Goal: Communication & Community: Share content

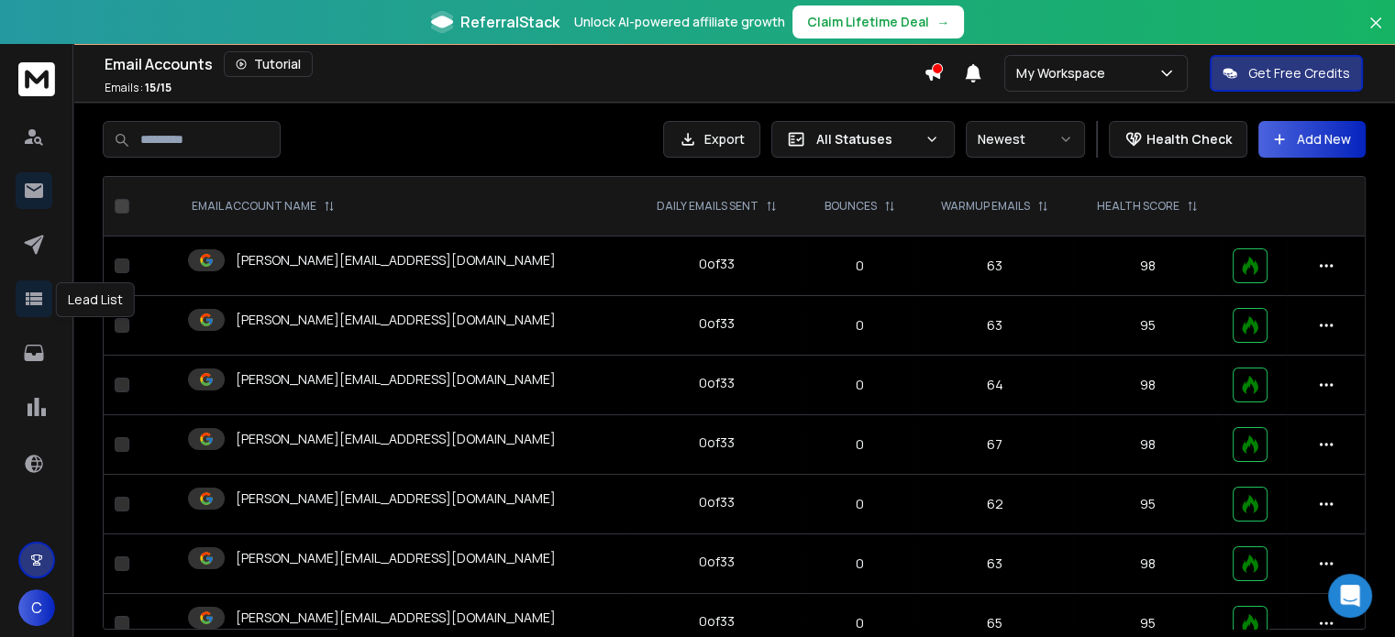
click at [31, 317] on link at bounding box center [34, 299] width 37 height 37
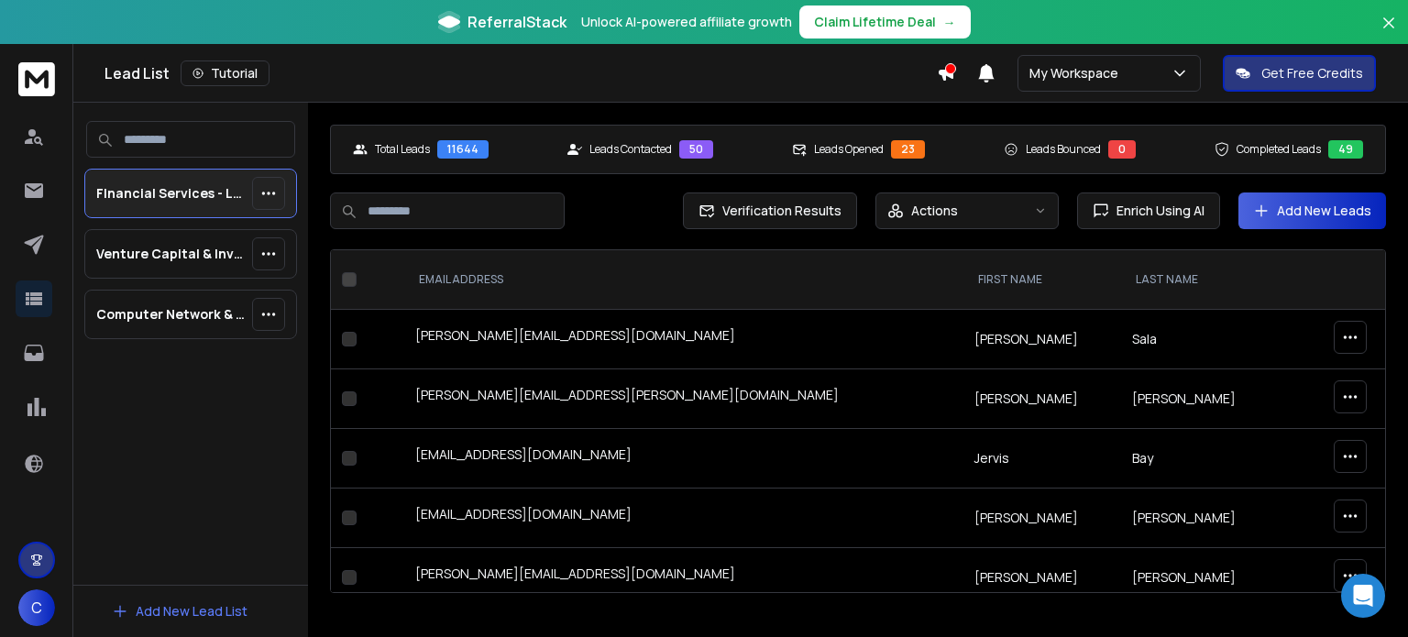
click at [159, 249] on p "Venture Capital & Investment Banks - Leads List" at bounding box center [170, 254] width 149 height 18
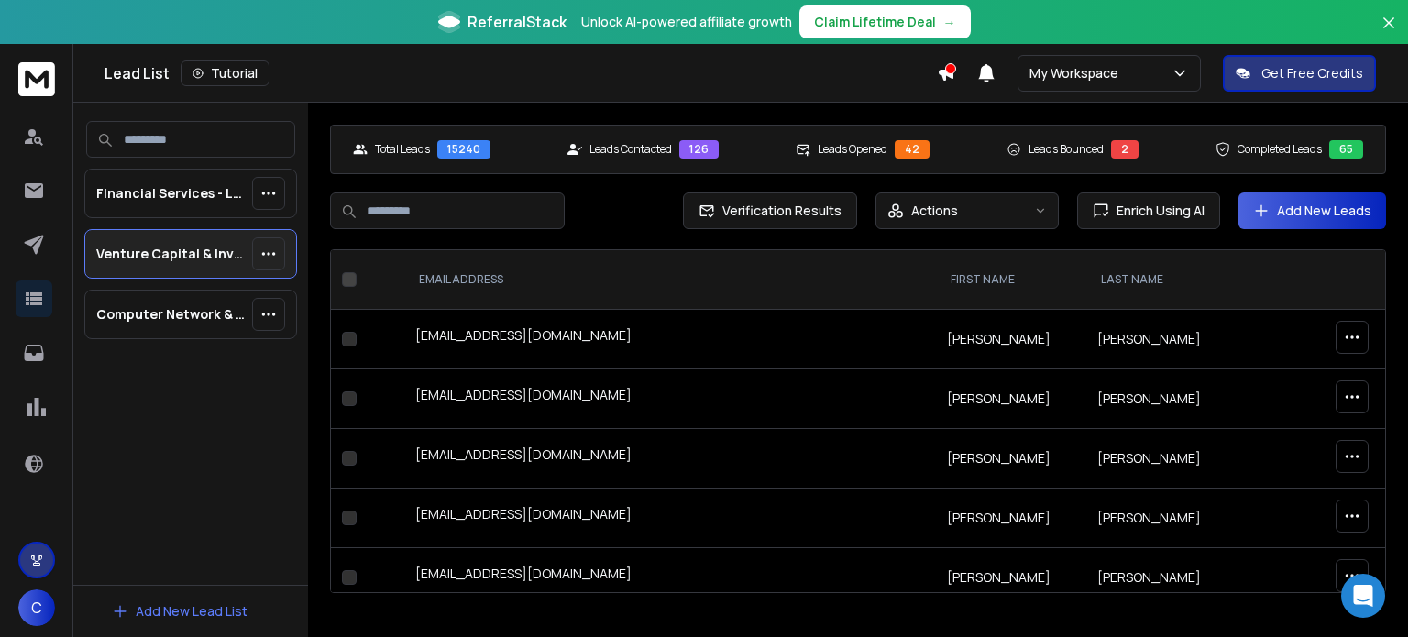
click at [201, 311] on p "Computer Network & Security" at bounding box center [170, 314] width 149 height 18
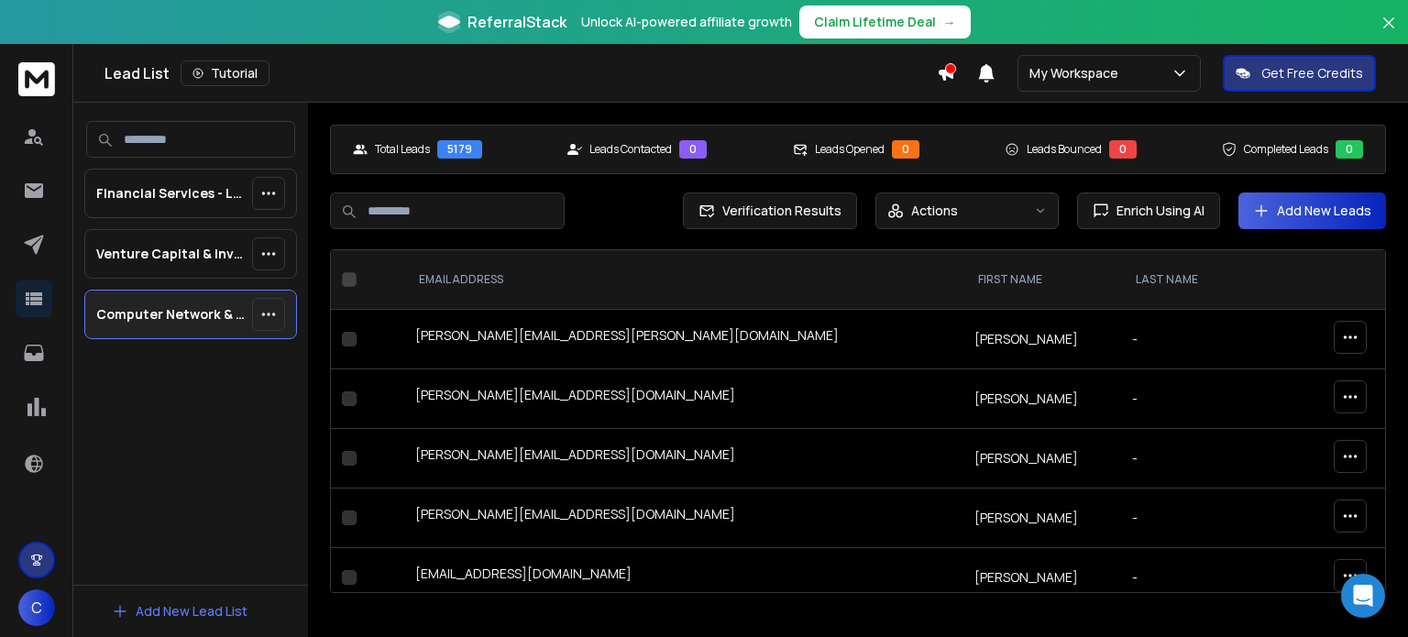
click at [194, 199] on p "FInancial Services - Leads List" at bounding box center [170, 193] width 149 height 18
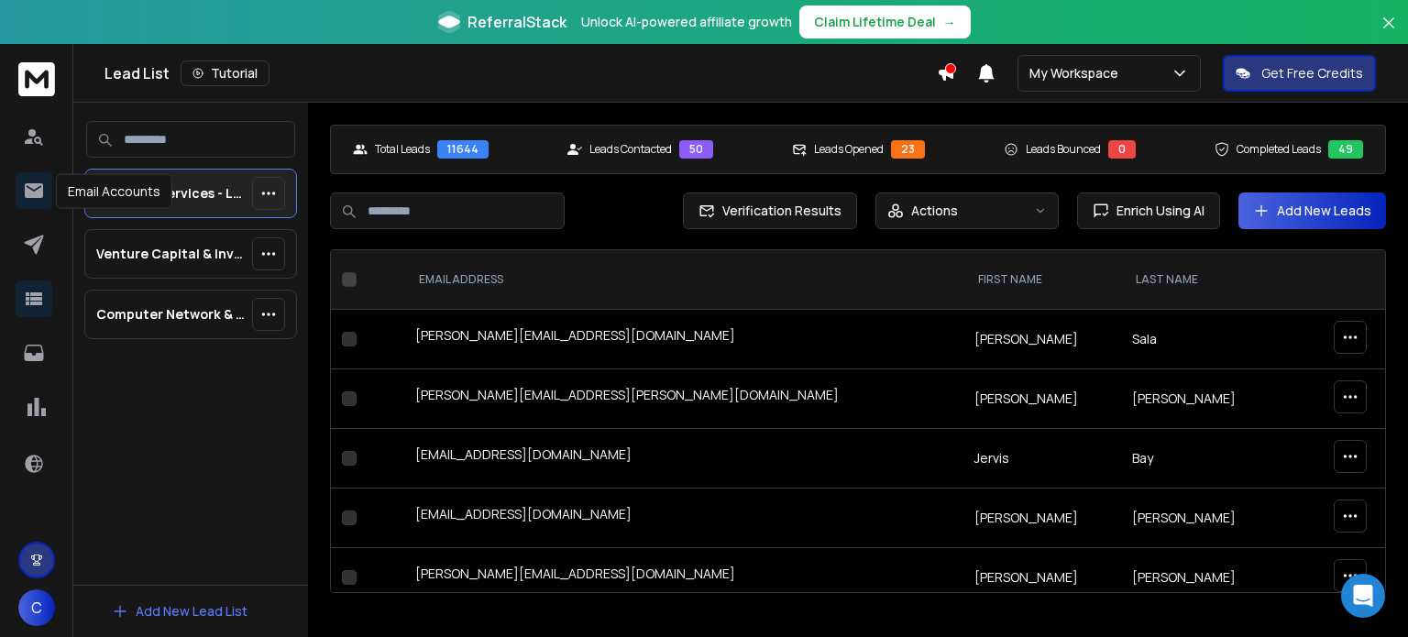
click at [48, 194] on link at bounding box center [34, 190] width 37 height 37
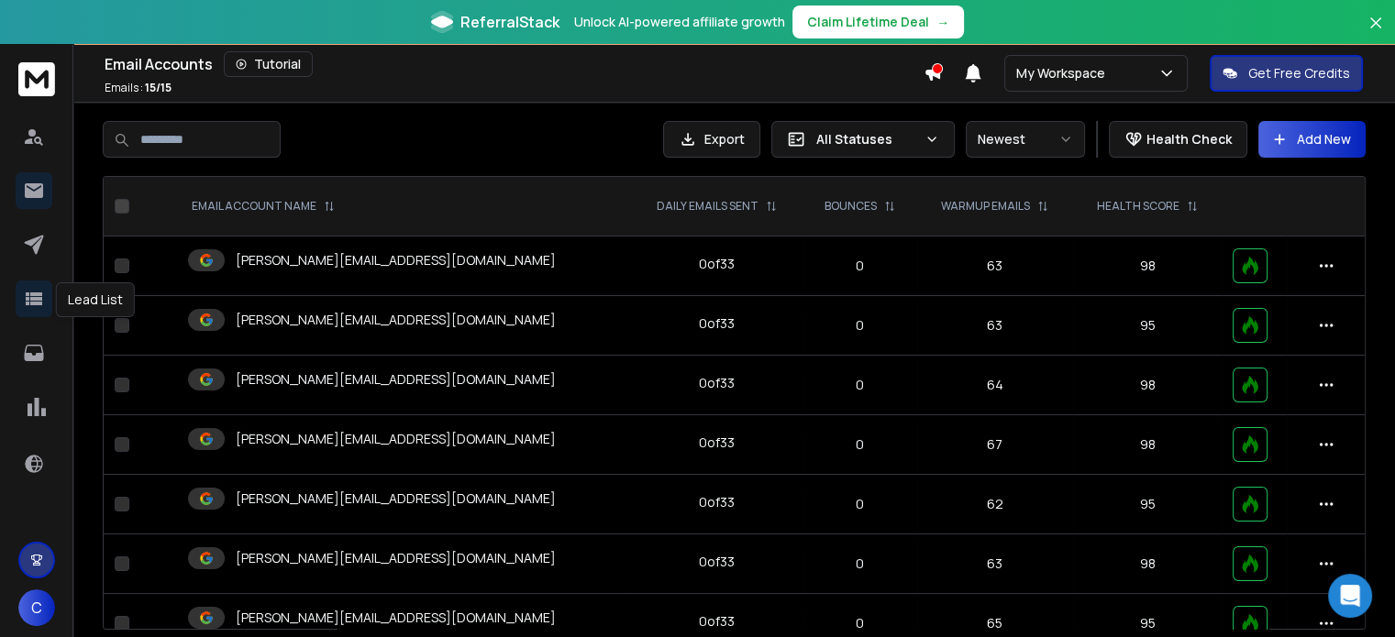
click at [37, 309] on icon at bounding box center [34, 299] width 22 height 22
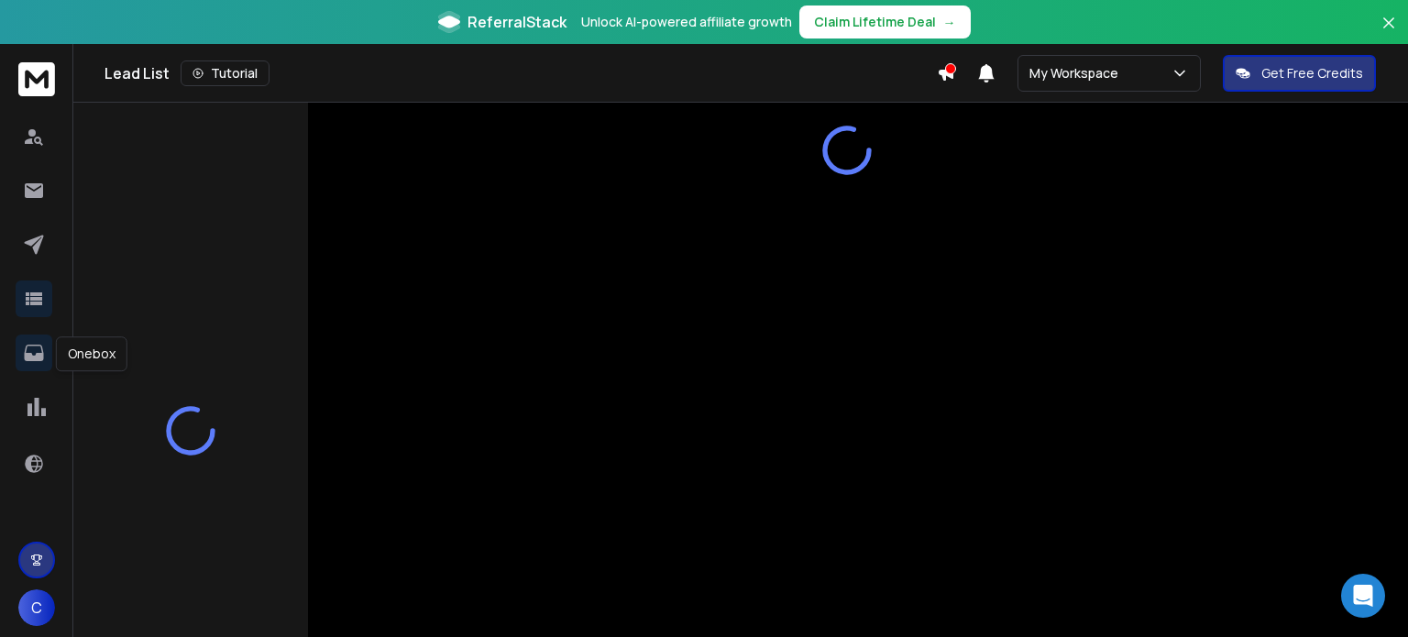
click at [34, 350] on icon at bounding box center [34, 353] width 22 height 22
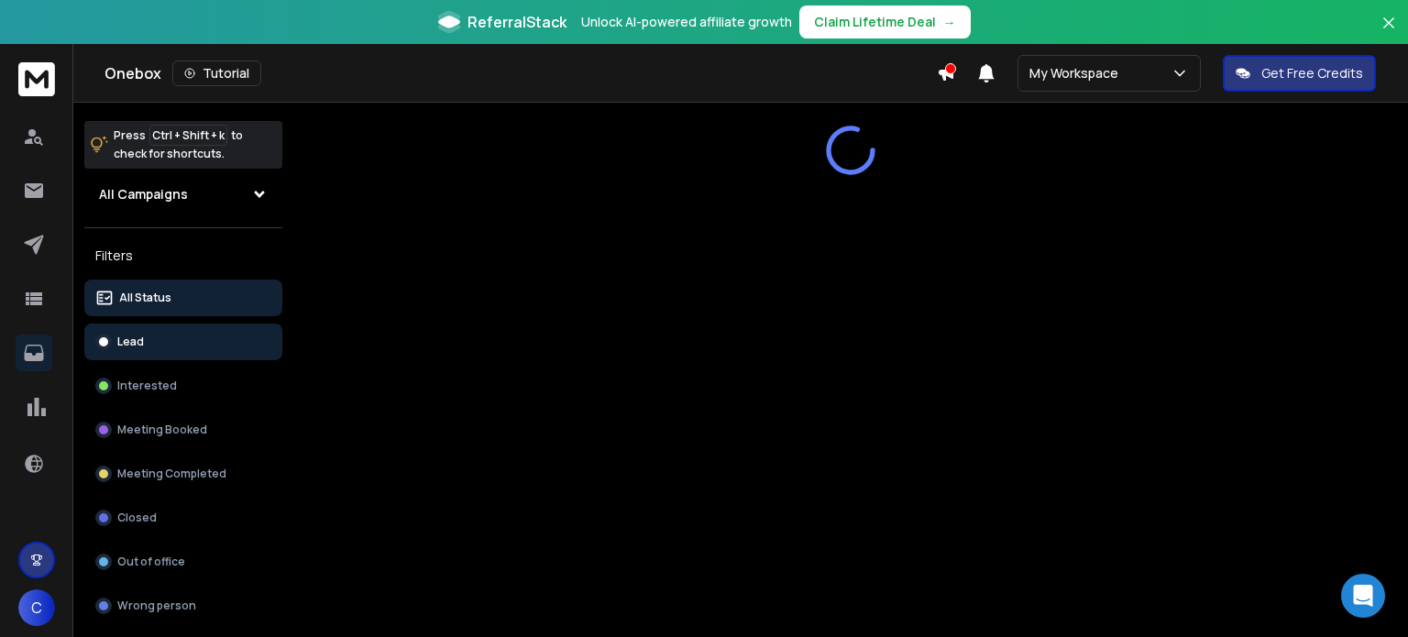
click at [180, 348] on button "Lead" at bounding box center [183, 342] width 198 height 37
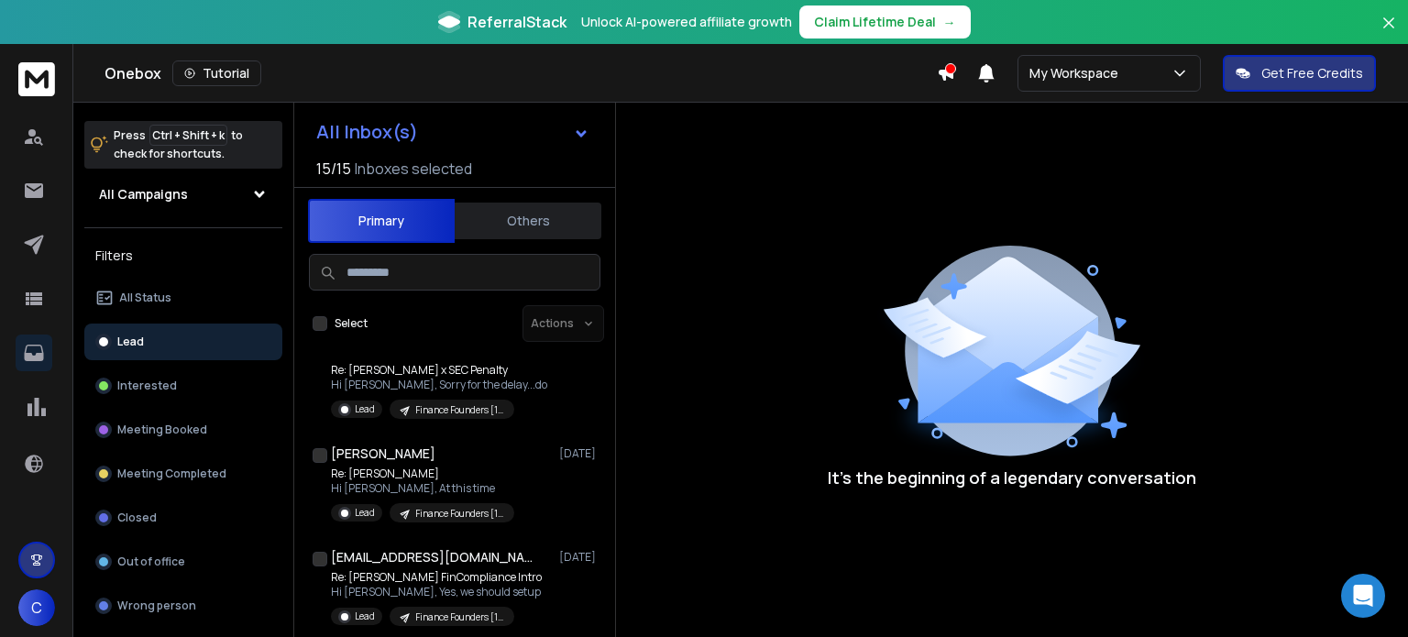
scroll to position [137, 0]
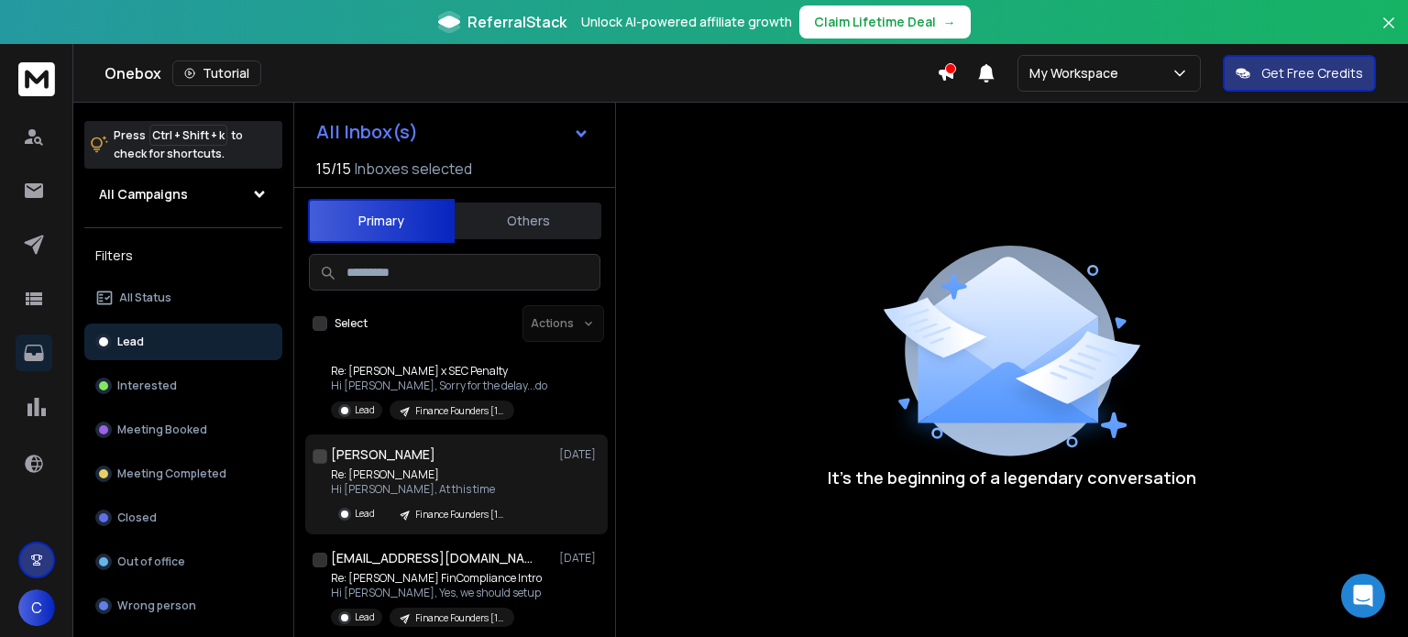
click at [447, 481] on p "Re: [PERSON_NAME]" at bounding box center [422, 475] width 183 height 15
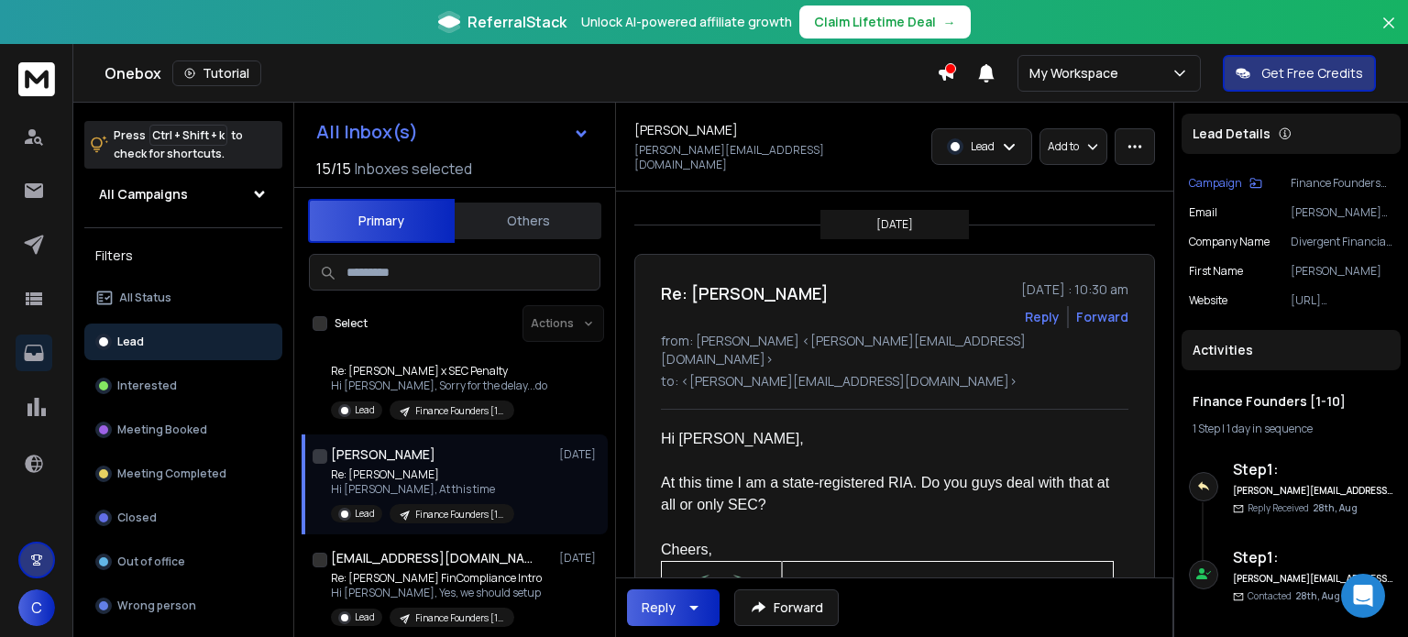
click at [458, 473] on p "Re: [PERSON_NAME]" at bounding box center [422, 475] width 183 height 15
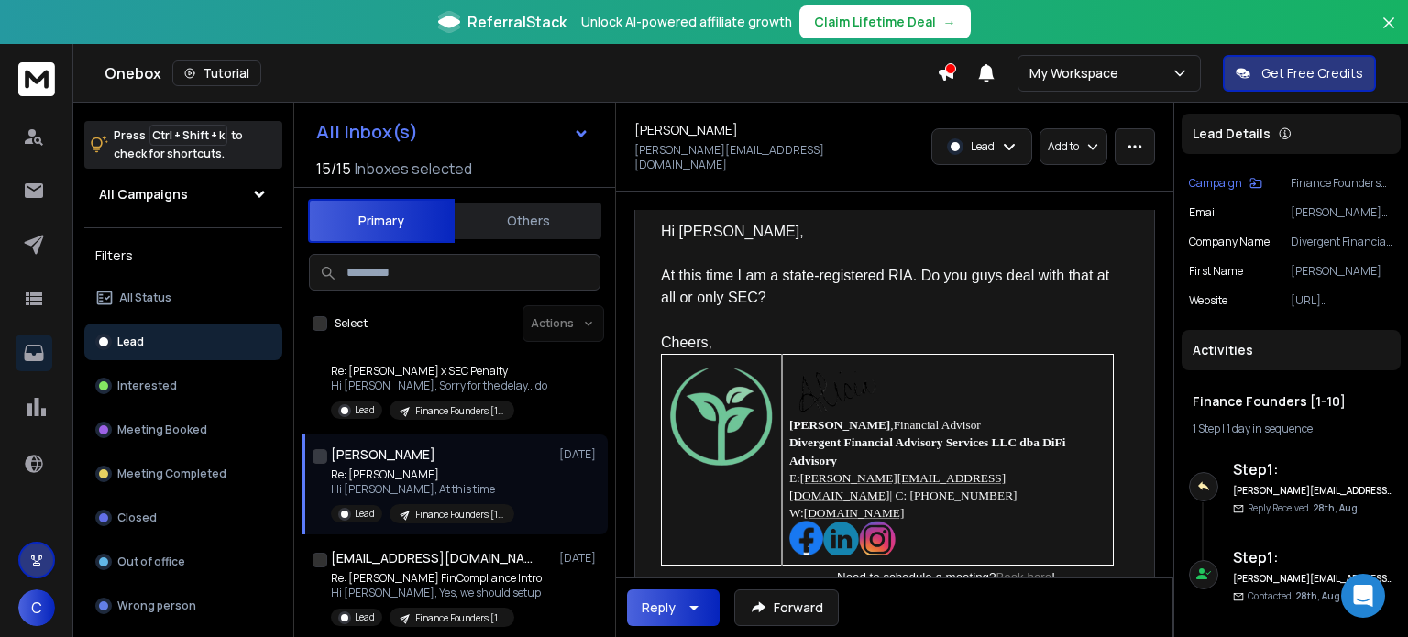
scroll to position [275, 0]
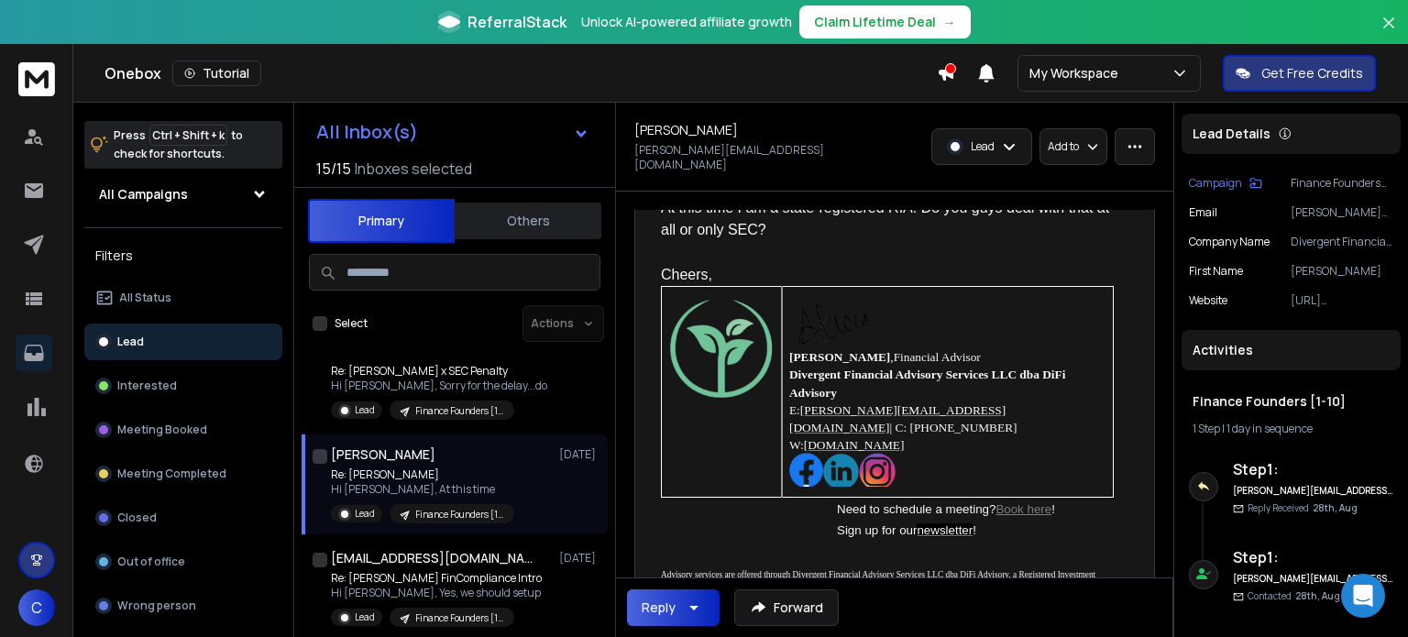
click at [483, 480] on p "Re: [PERSON_NAME]" at bounding box center [422, 475] width 183 height 15
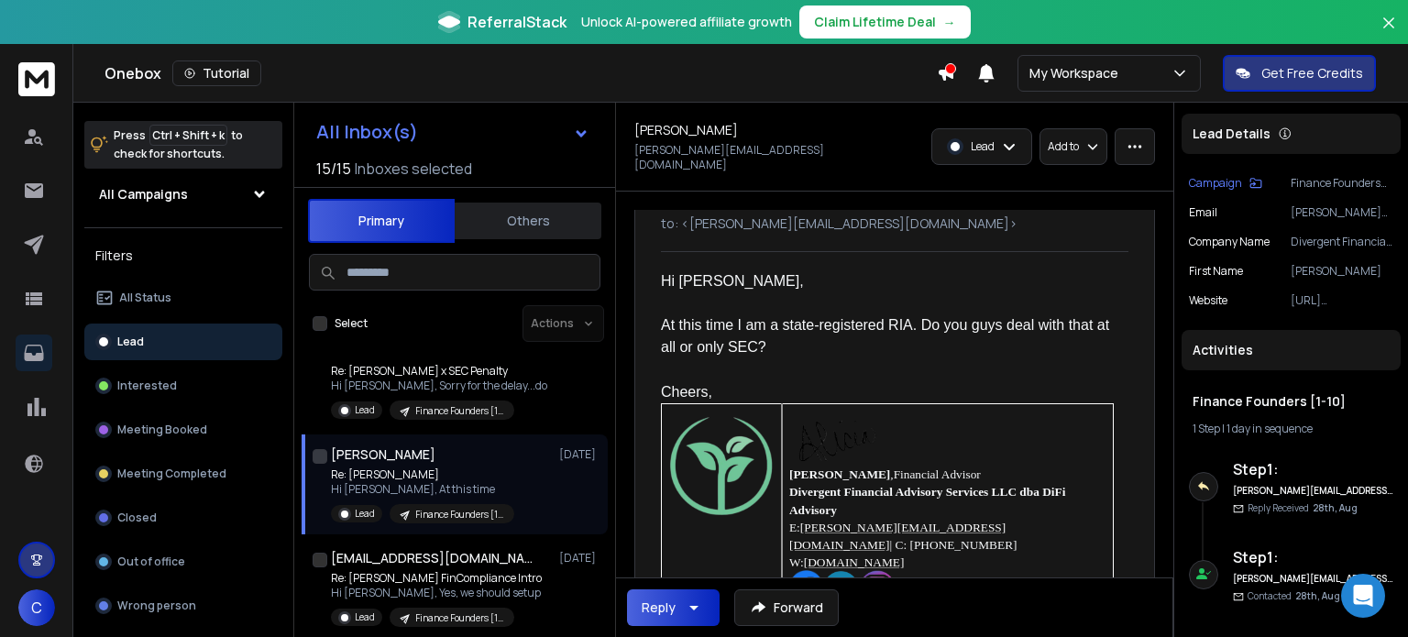
scroll to position [0, 0]
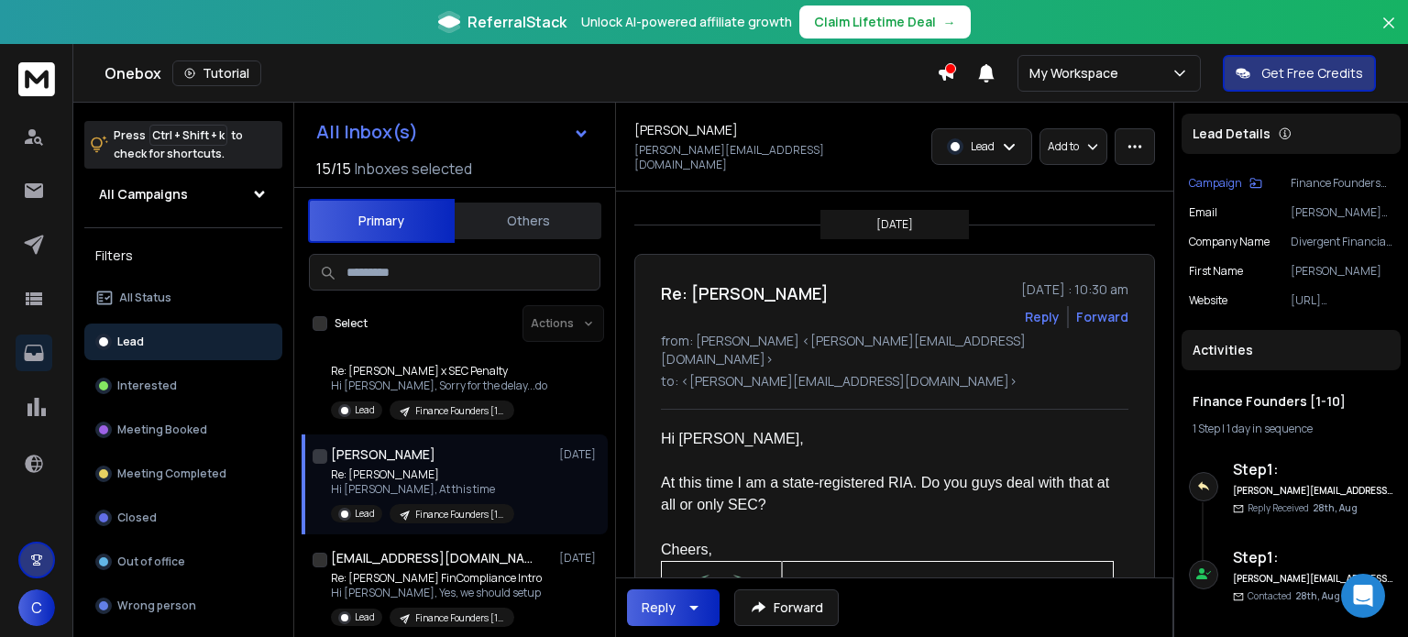
click at [426, 480] on p "Re: [PERSON_NAME]" at bounding box center [422, 475] width 183 height 15
drag, startPoint x: 953, startPoint y: 323, endPoint x: 692, endPoint y: 334, distance: 260.7
click at [692, 334] on p "from: [PERSON_NAME] <[PERSON_NAME][EMAIL_ADDRESS][DOMAIN_NAME]>" at bounding box center [895, 350] width 468 height 37
copy p "[PERSON_NAME] <[PERSON_NAME][EMAIL_ADDRESS][DOMAIN_NAME]>"
click at [1099, 308] on div "Forward" at bounding box center [1103, 317] width 52 height 18
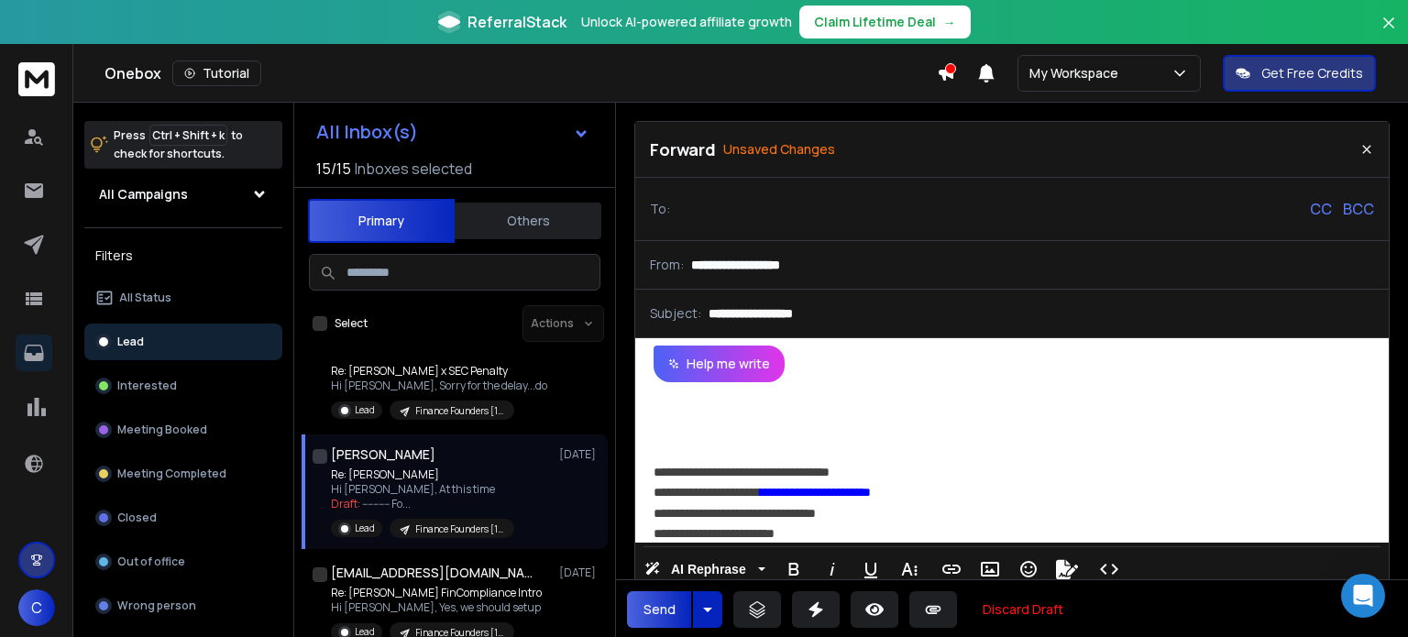
click at [999, 198] on div at bounding box center [990, 209] width 625 height 33
click at [869, 207] on div at bounding box center [990, 209] width 625 height 33
click at [854, 215] on div at bounding box center [990, 209] width 625 height 33
click at [685, 221] on input at bounding box center [742, 209] width 128 height 33
type input "**********"
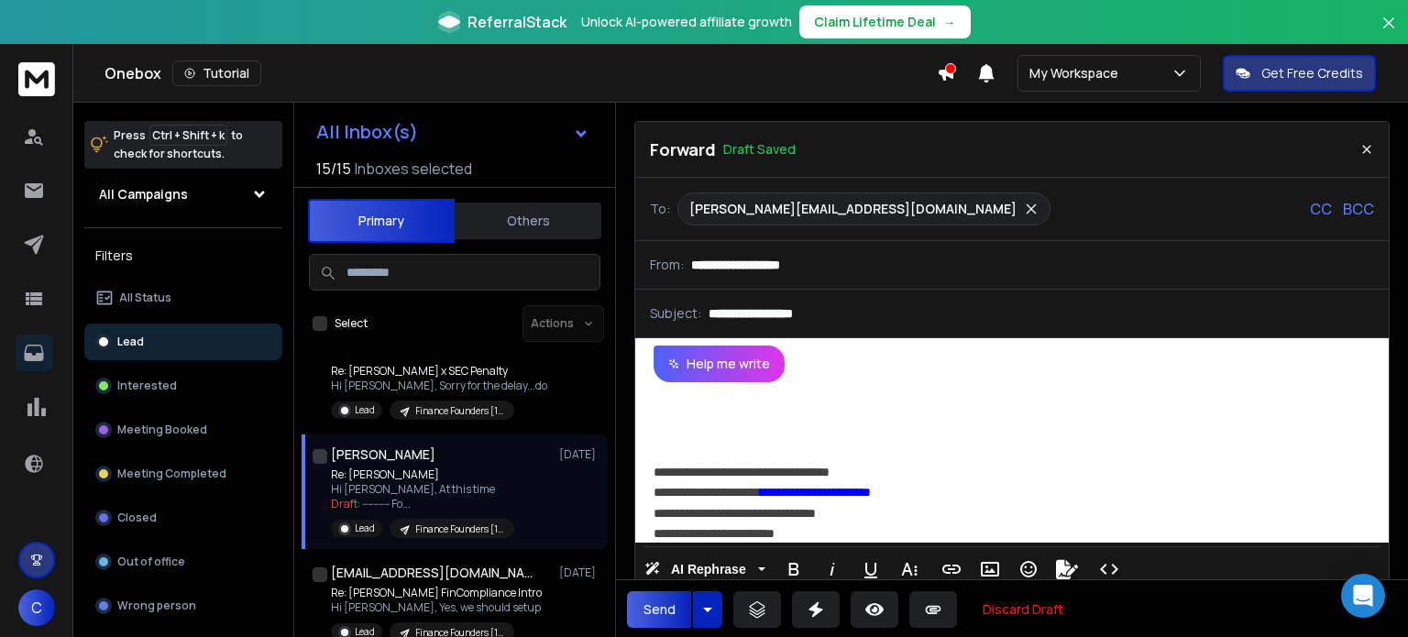
click at [661, 597] on button "Send" at bounding box center [659, 609] width 64 height 37
